Goal: Task Accomplishment & Management: Use online tool/utility

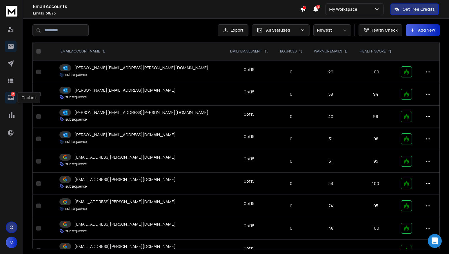
click at [14, 97] on p "13" at bounding box center [13, 94] width 5 height 5
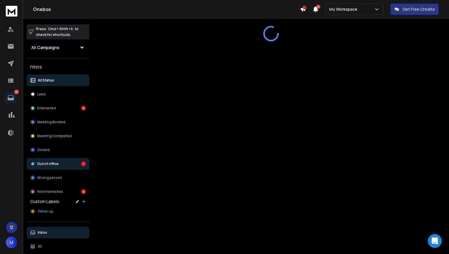
click at [56, 163] on p "Out of office" at bounding box center [47, 164] width 21 height 5
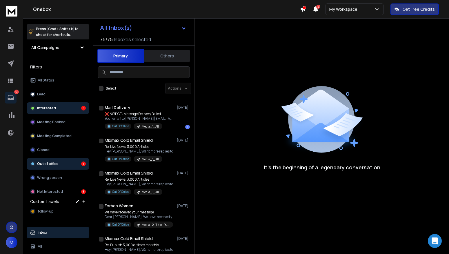
click at [54, 108] on p "Interested" at bounding box center [46, 108] width 19 height 5
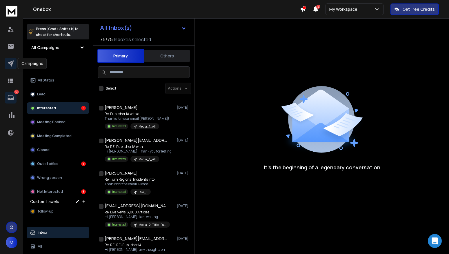
click at [15, 65] on link at bounding box center [11, 64] width 12 height 12
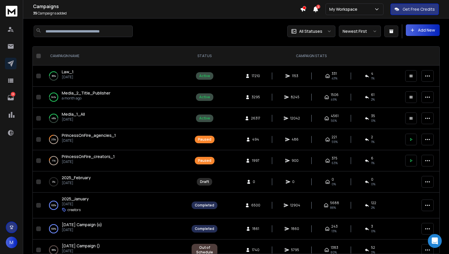
click at [82, 73] on div "36 % Law_1 [DATE]" at bounding box center [115, 76] width 133 height 14
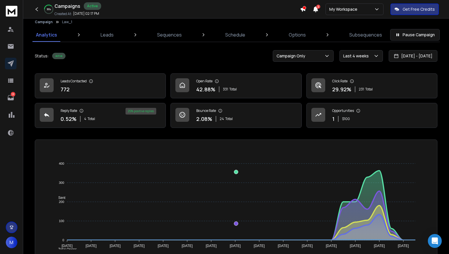
scroll to position [9, 0]
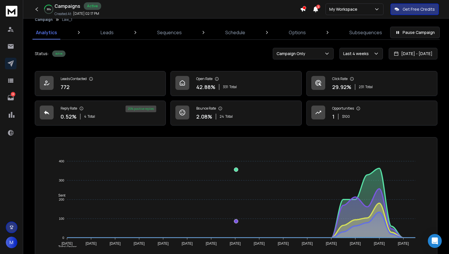
click at [142, 110] on div "25 % positive replies" at bounding box center [141, 109] width 31 height 7
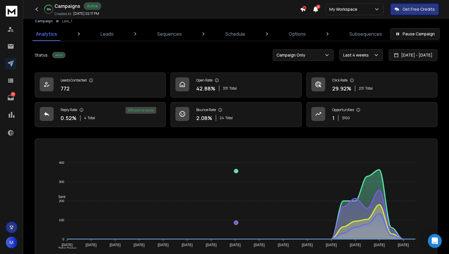
scroll to position [9, 0]
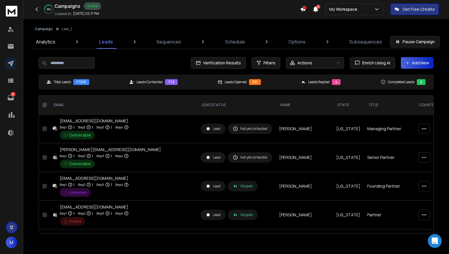
click at [42, 43] on p "Analytics" at bounding box center [45, 41] width 19 height 7
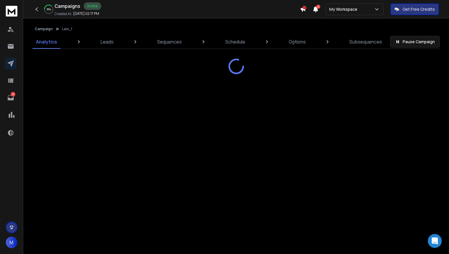
scroll to position [2, 0]
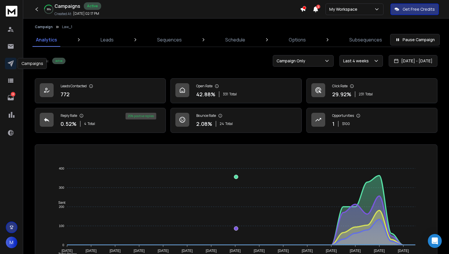
click at [14, 61] on icon at bounding box center [10, 63] width 7 height 7
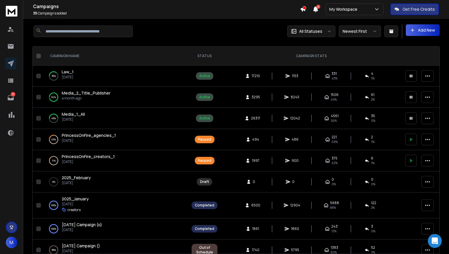
click at [412, 75] on icon at bounding box center [411, 76] width 3 height 3
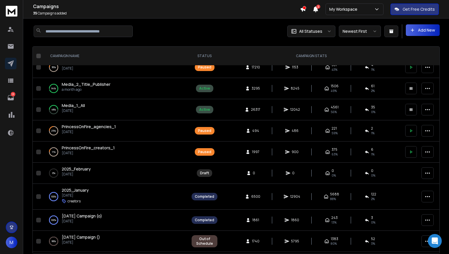
scroll to position [10, 0]
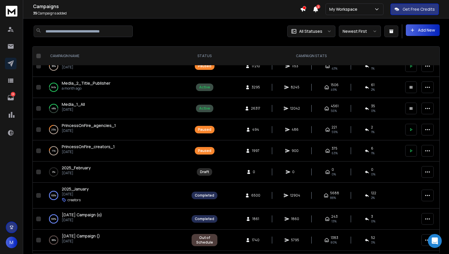
click at [110, 109] on div "48 % Media_1_All [DATE]" at bounding box center [115, 109] width 133 height 14
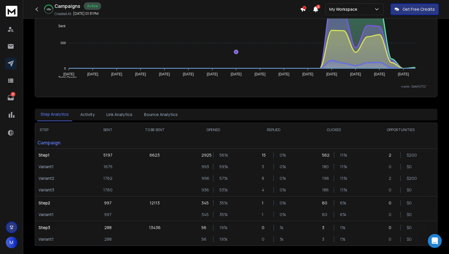
scroll to position [181, 0]
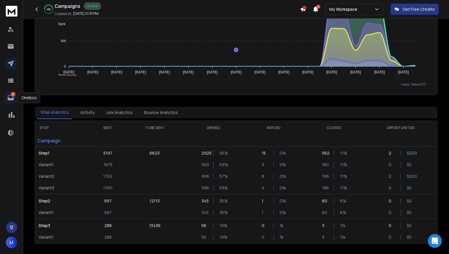
click at [10, 99] on icon at bounding box center [11, 97] width 6 height 5
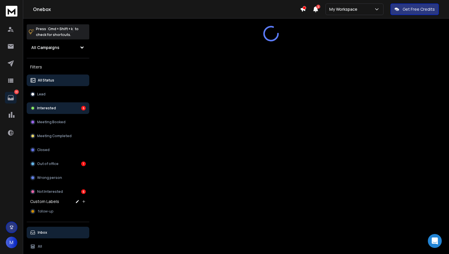
click at [75, 108] on button "Interested 6" at bounding box center [58, 108] width 63 height 12
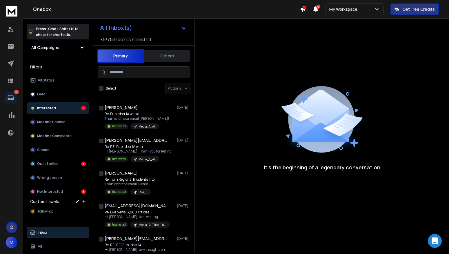
click at [140, 74] on input at bounding box center [144, 72] width 92 height 12
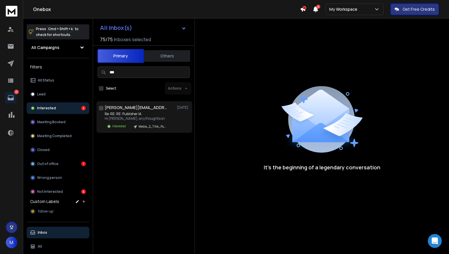
type input "***"
click at [146, 110] on h1 "[PERSON_NAME][EMAIL_ADDRESS][DOMAIN_NAME]" at bounding box center [137, 108] width 64 height 6
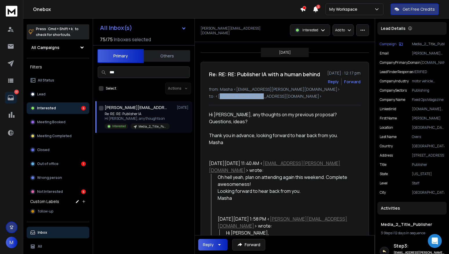
drag, startPoint x: 219, startPoint y: 98, endPoint x: 260, endPoint y: 99, distance: 41.8
click at [260, 99] on p "to: <[PERSON_NAME][EMAIL_ADDRESS][DOMAIN_NAME]>" at bounding box center [285, 96] width 152 height 6
drag, startPoint x: 217, startPoint y: 98, endPoint x: 260, endPoint y: 98, distance: 42.3
click at [260, 98] on p "to: <[PERSON_NAME][EMAIL_ADDRESS][DOMAIN_NAME]>" at bounding box center [285, 96] width 152 height 6
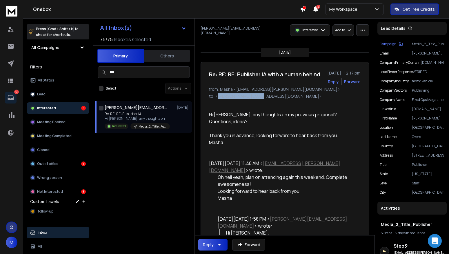
copy p "[PERSON_NAME][EMAIL_ADDRESS][DOMAIN_NAME]"
drag, startPoint x: 252, startPoint y: 98, endPoint x: 169, endPoint y: 0, distance: 127.8
click at [0, 0] on div "13 M Onebox 2 My Workspace Get Free Credits Press Cmd + Shift + k to check for …" at bounding box center [224, 136] width 449 height 273
drag, startPoint x: 128, startPoint y: 74, endPoint x: 78, endPoint y: 70, distance: 50.3
click at [78, 70] on div "Press Cmd + Shift + k to check for shortcuts. All Campaigns All Campaigns Filte…" at bounding box center [236, 146] width 426 height 254
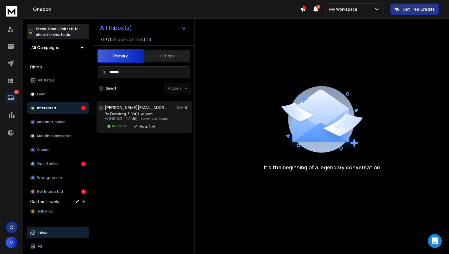
type input "******"
click at [127, 114] on p "Re: Boomberg. 3,000 Live News." at bounding box center [137, 114] width 64 height 5
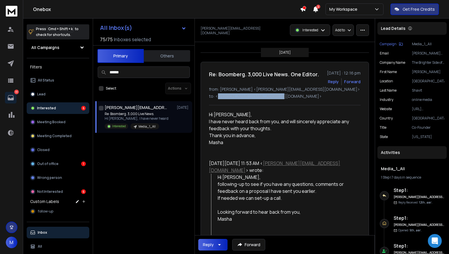
drag, startPoint x: 218, startPoint y: 97, endPoint x: 274, endPoint y: 97, distance: 56.0
click at [274, 97] on p "to: <[PERSON_NAME][EMAIL_ADDRESS][DOMAIN_NAME]>" at bounding box center [285, 96] width 152 height 6
copy p "[PERSON_NAME][EMAIL_ADDRESS][DOMAIN_NAME]"
drag, startPoint x: 253, startPoint y: 97, endPoint x: 310, endPoint y: 18, distance: 97.4
click at [0, 0] on div "13 M Onebox 2 My Workspace Get Free Credits Press Cmd + Shift + k to check for …" at bounding box center [224, 136] width 449 height 273
